Goal: Task Accomplishment & Management: Manage account settings

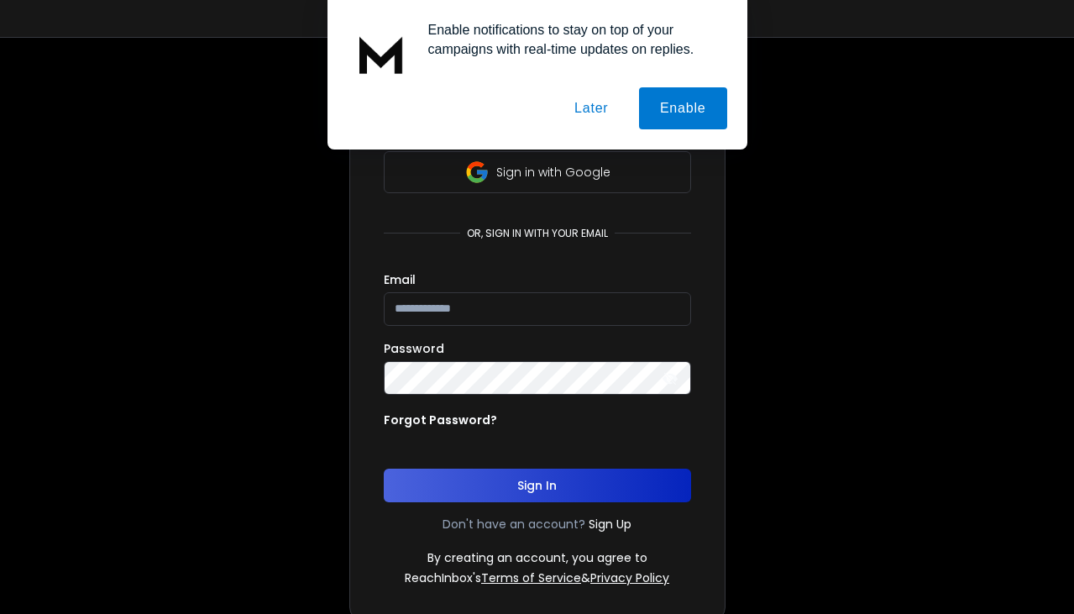
click at [502, 293] on input "email" at bounding box center [537, 309] width 307 height 34
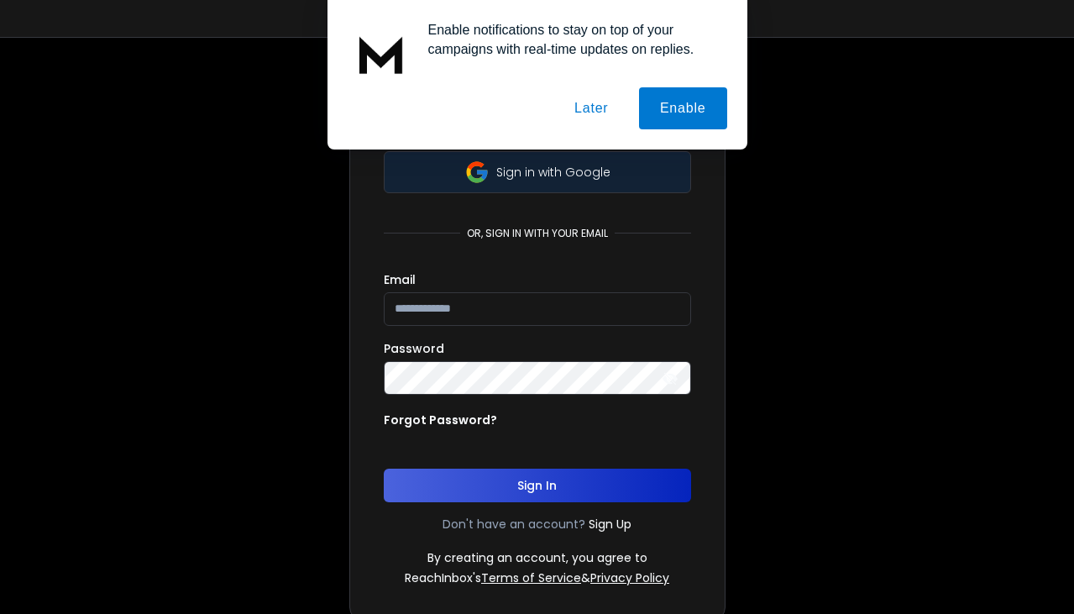
paste input "**********"
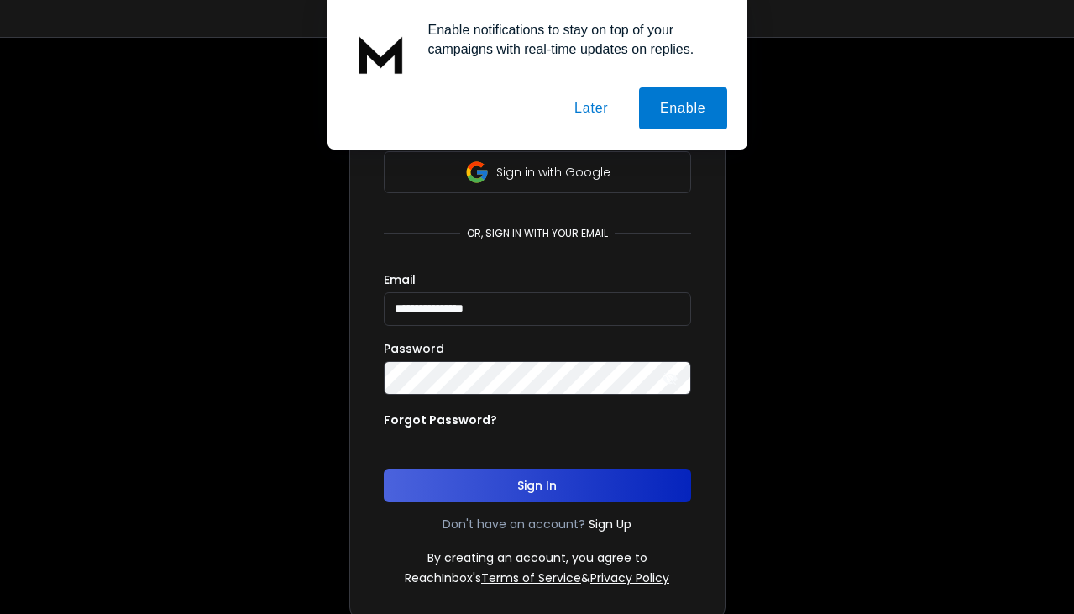
type input "**********"
click at [583, 101] on button "Later" at bounding box center [591, 108] width 76 height 42
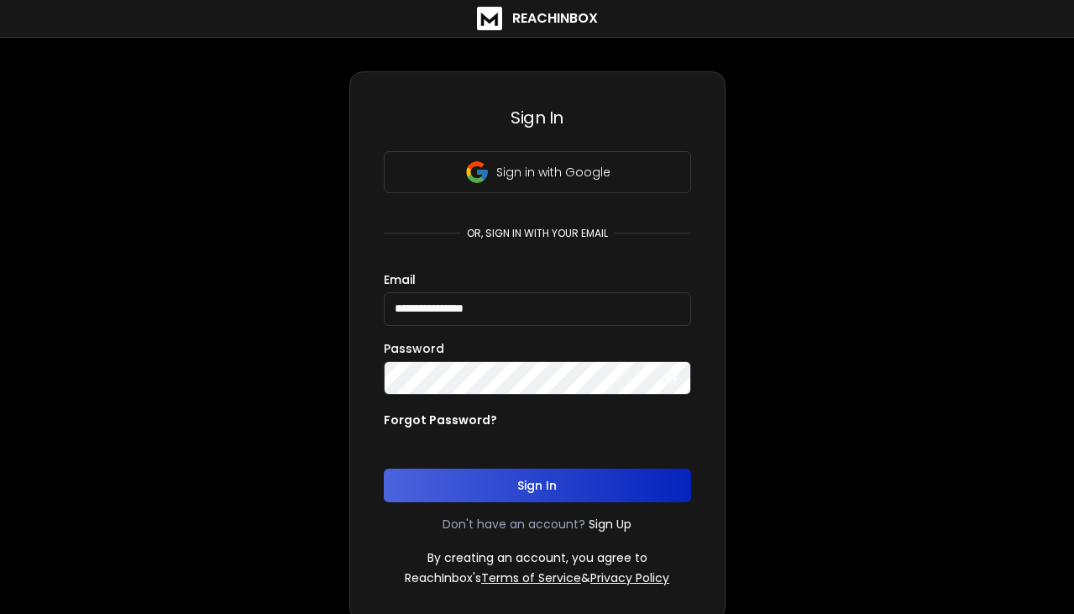
click at [483, 358] on div "Password" at bounding box center [537, 368] width 307 height 52
click at [562, 484] on button "Sign In" at bounding box center [537, 485] width 307 height 34
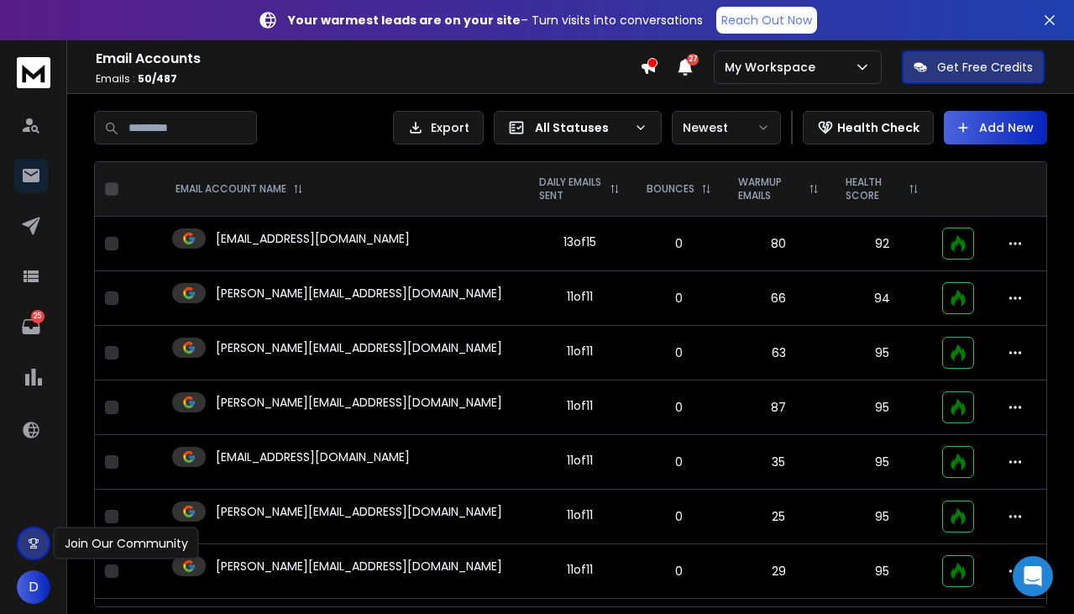
click at [34, 584] on span "D" at bounding box center [34, 587] width 34 height 34
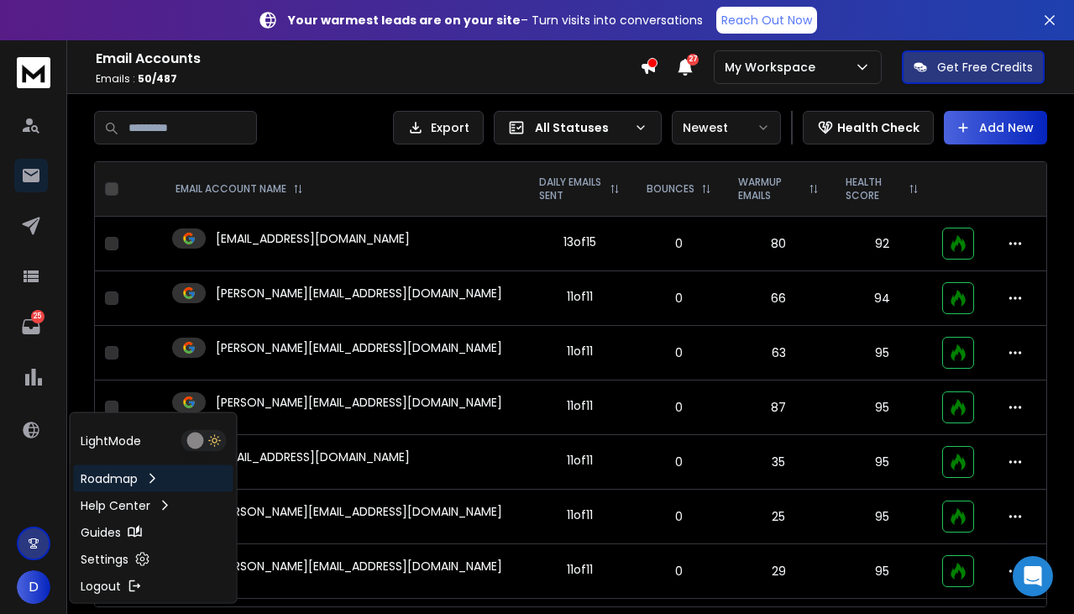
click at [211, 435] on icon at bounding box center [214, 440] width 13 height 13
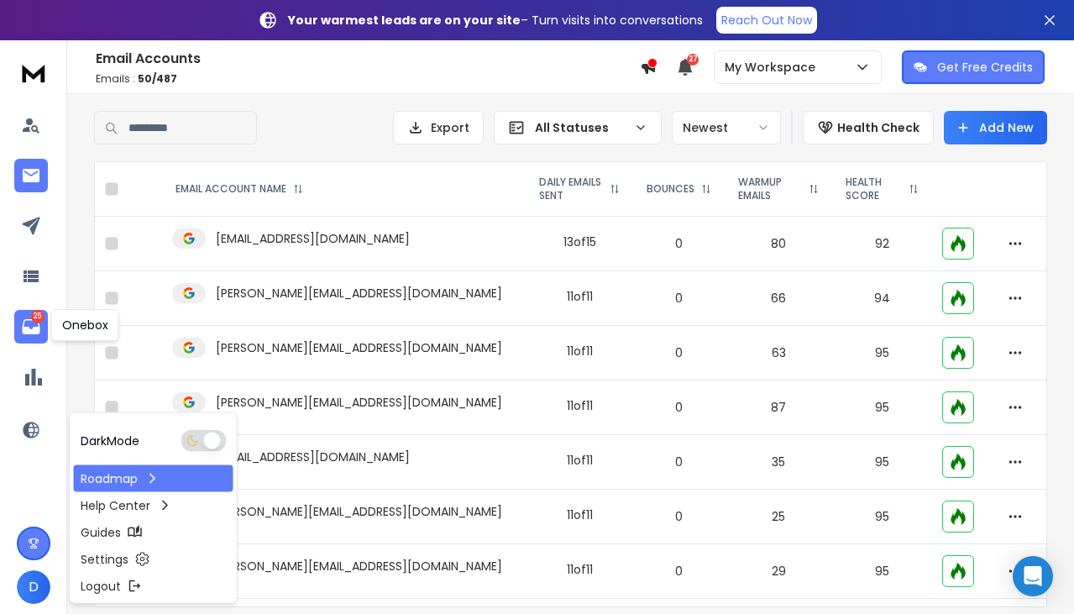
click at [25, 316] on icon at bounding box center [31, 326] width 20 height 20
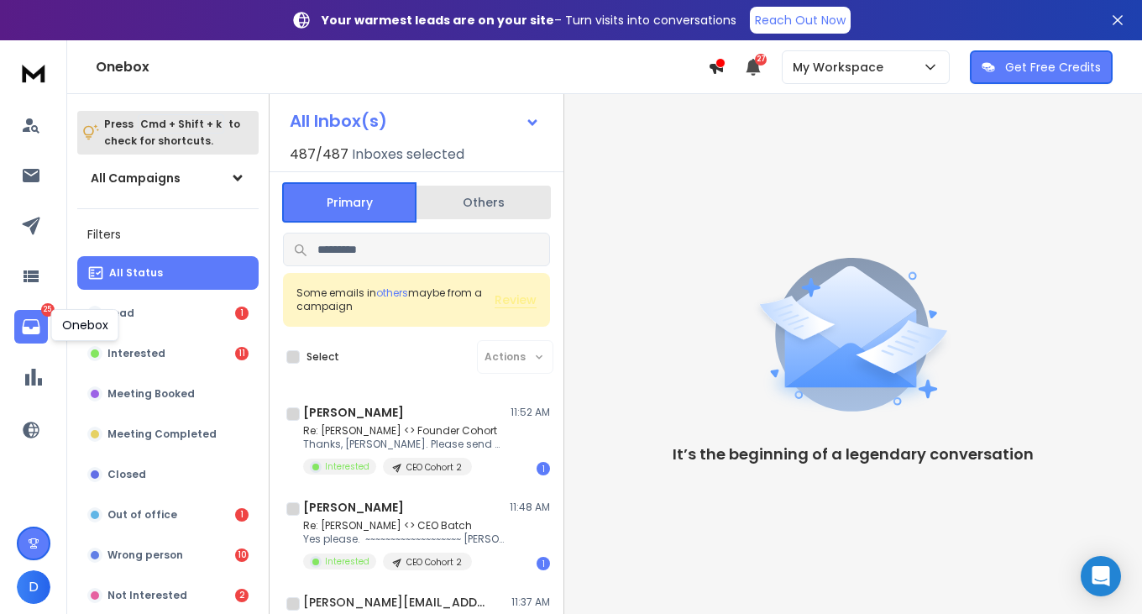
click at [453, 224] on div "Primary Others Some emails in others maybe from a campaign Review Select Action…" at bounding box center [416, 515] width 294 height 659
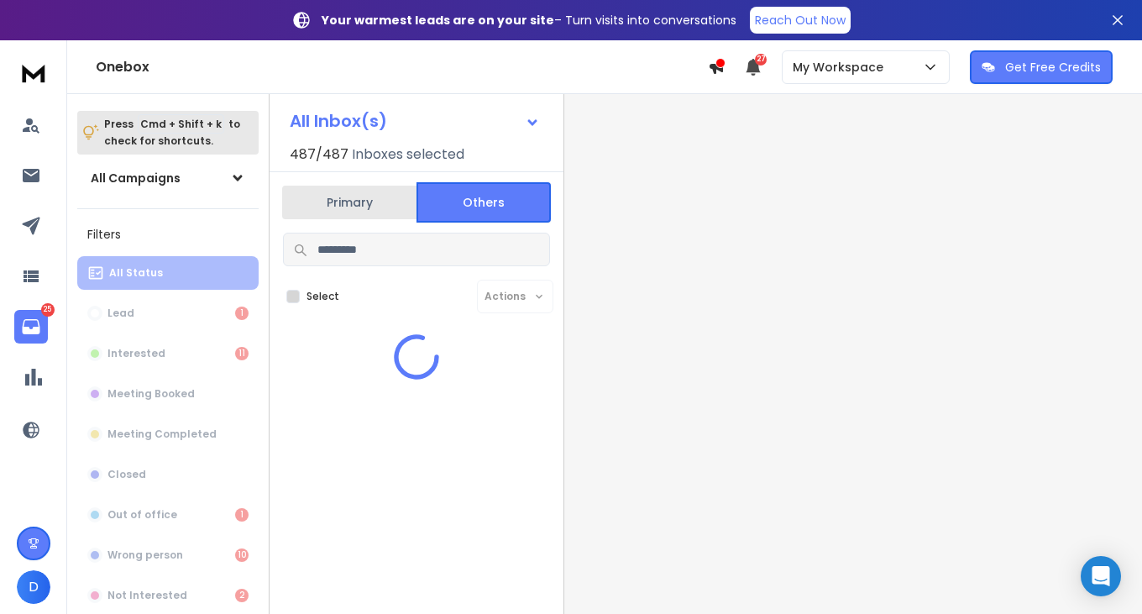
click at [455, 203] on button "Others" at bounding box center [483, 202] width 134 height 40
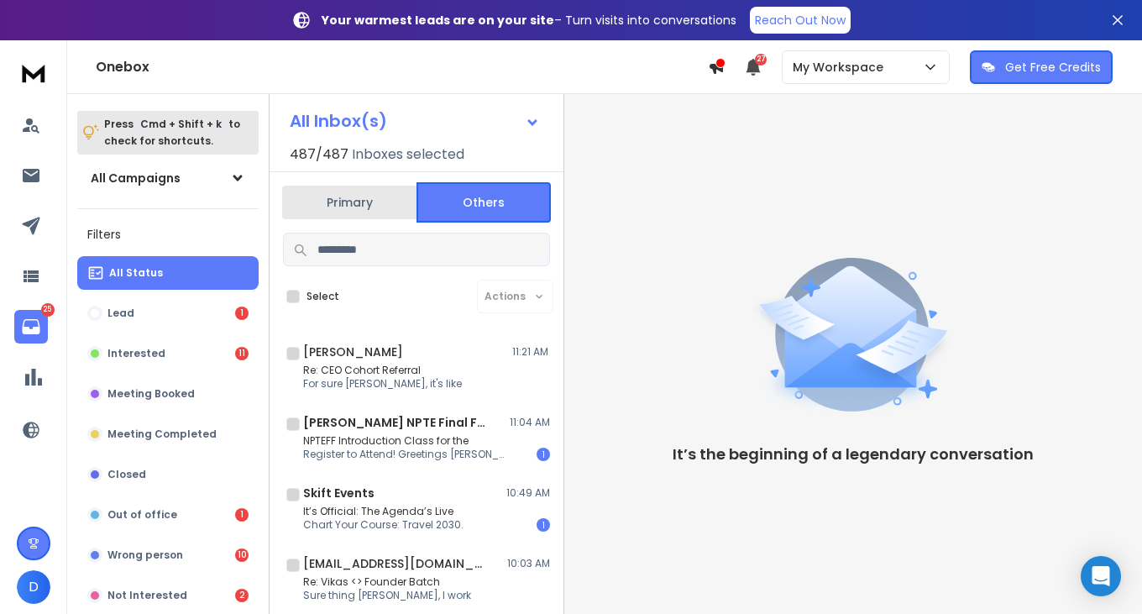
click at [349, 209] on button "Primary" at bounding box center [349, 202] width 134 height 37
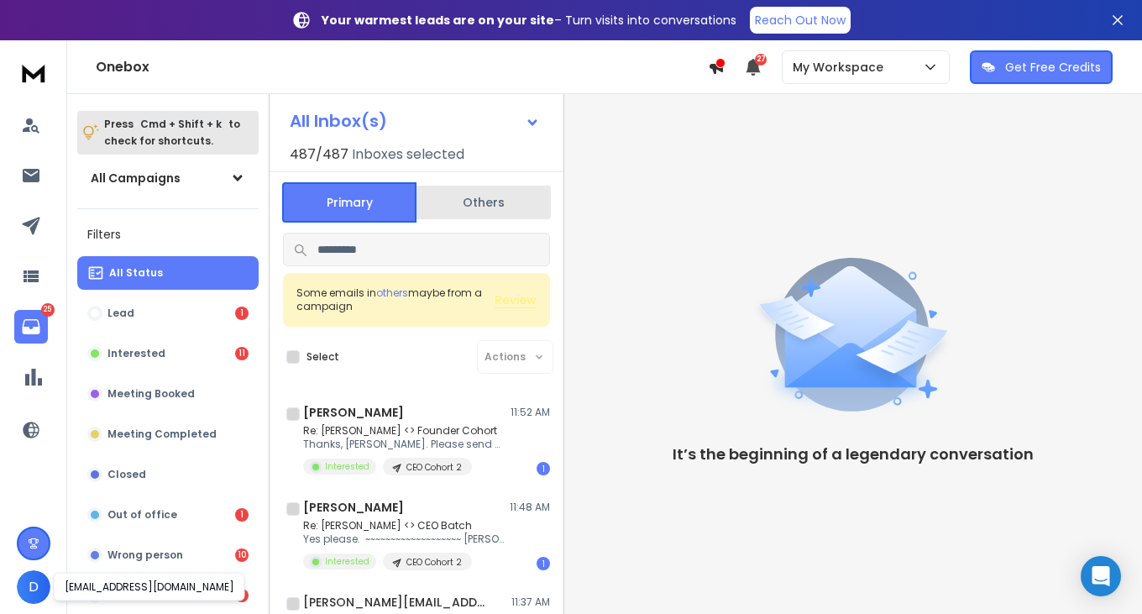
click at [29, 587] on span "D" at bounding box center [34, 587] width 34 height 34
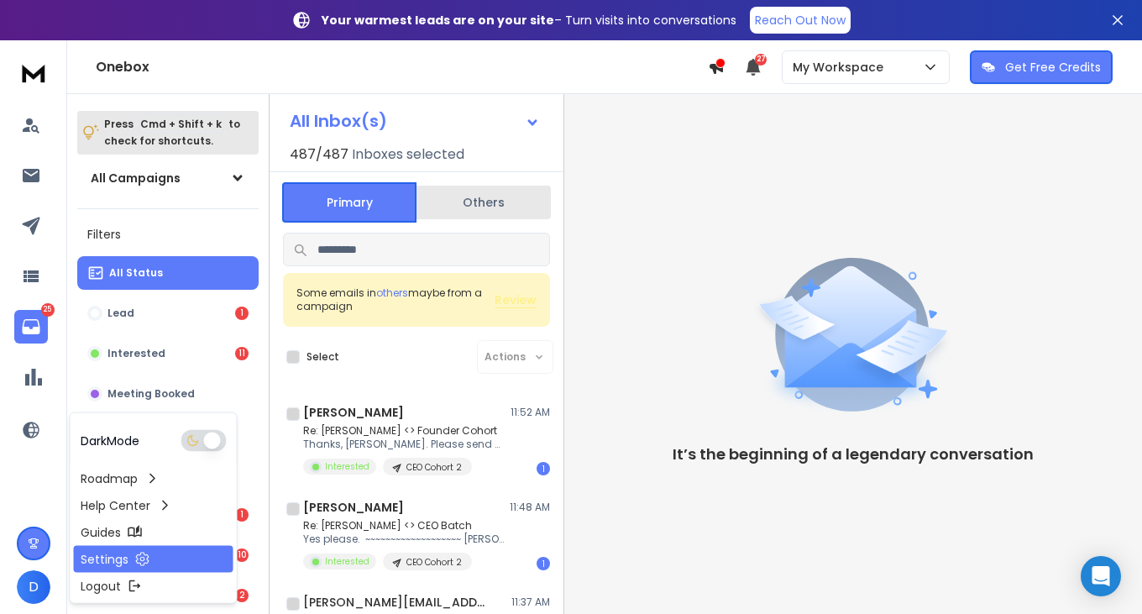
click at [115, 580] on p "Logout" at bounding box center [101, 586] width 40 height 17
